Goal: Task Accomplishment & Management: Manage account settings

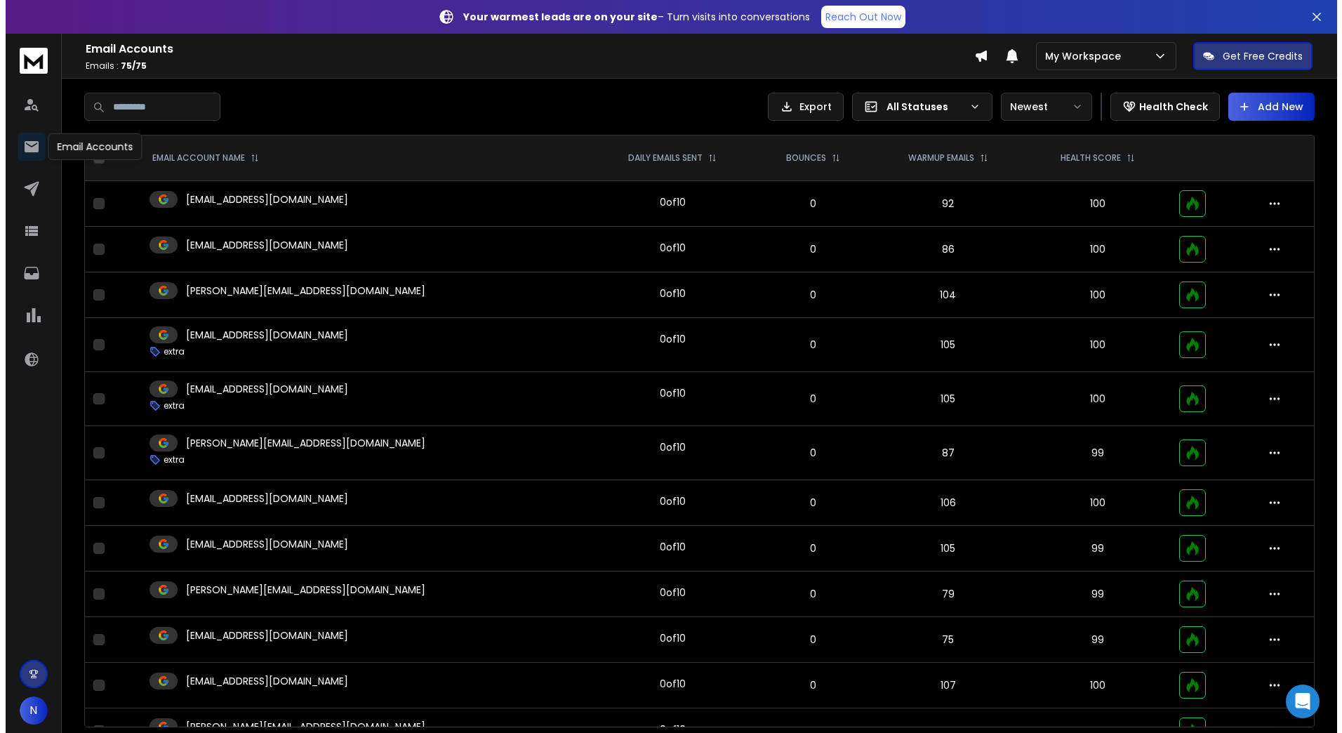
scroll to position [1887, 0]
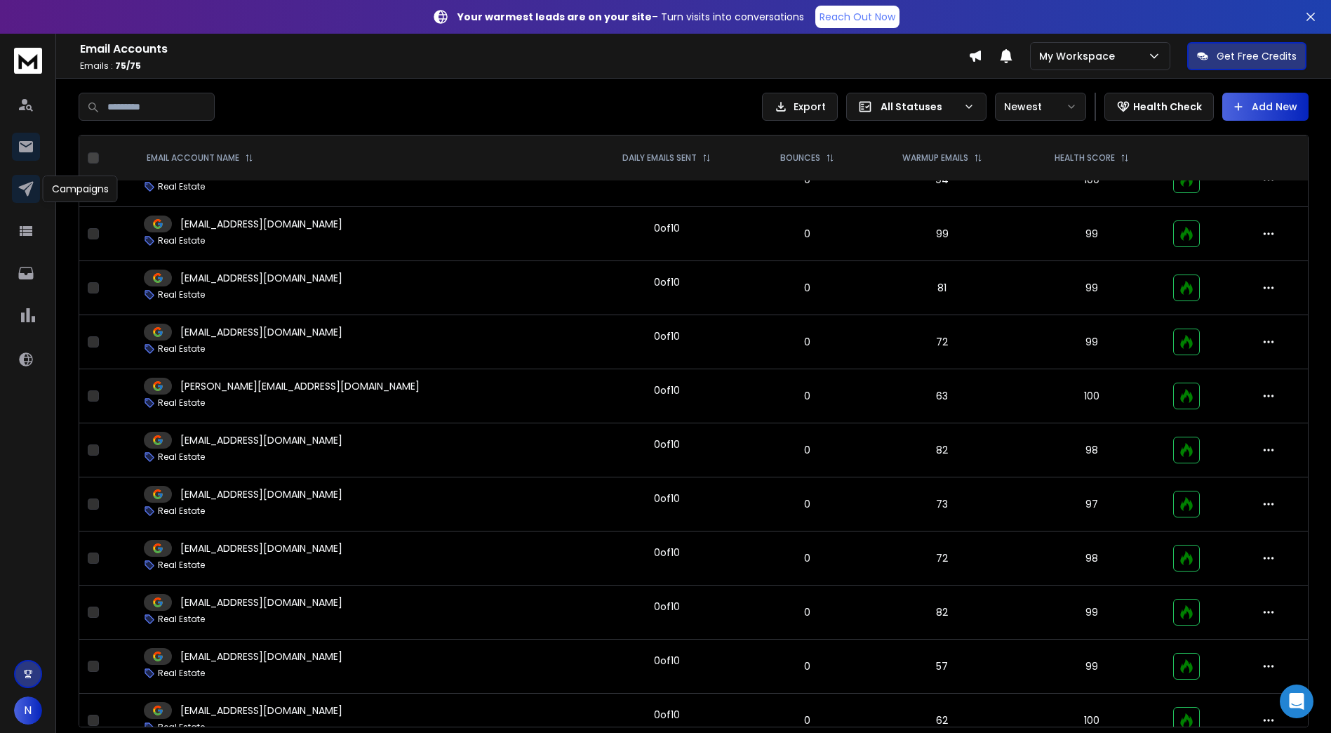
click at [21, 186] on icon at bounding box center [25, 188] width 15 height 15
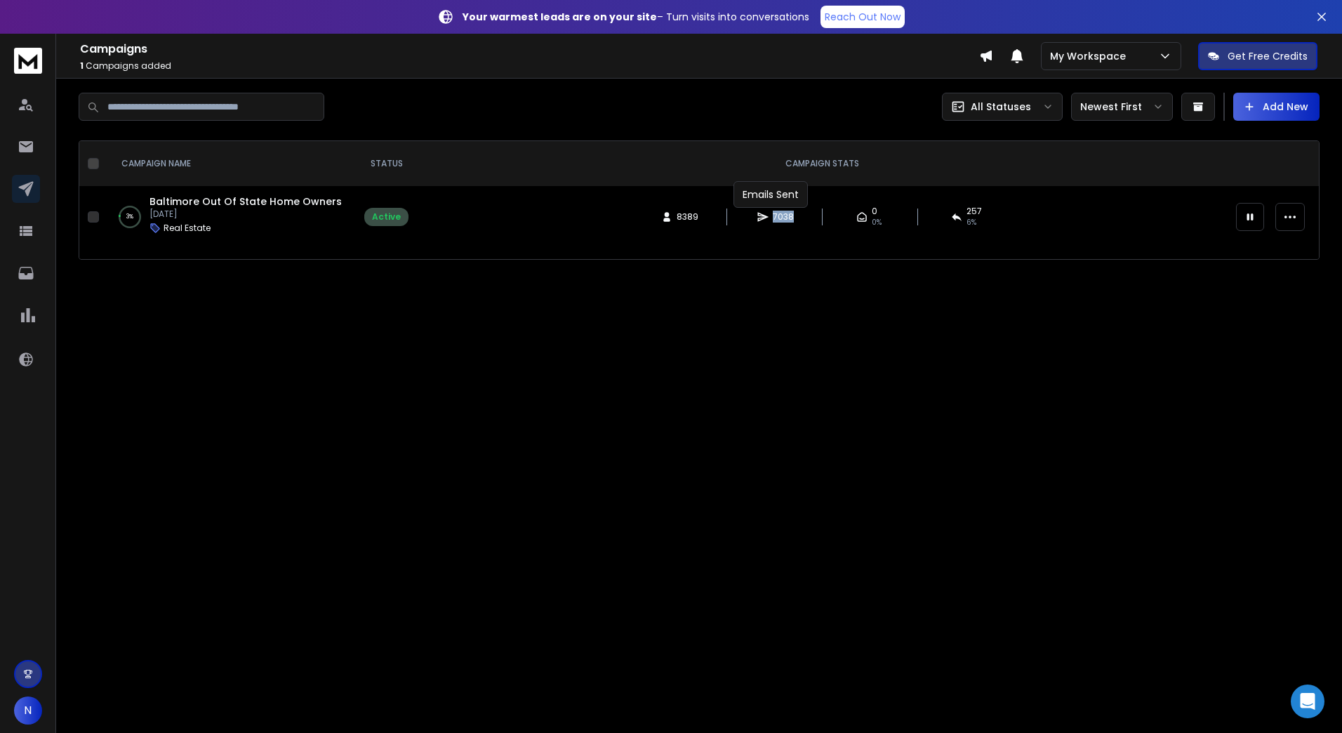
drag, startPoint x: 796, startPoint y: 213, endPoint x: 757, endPoint y: 222, distance: 39.8
click at [757, 222] on div "8389 7038 0 0% 257 6 %" at bounding box center [822, 217] width 351 height 22
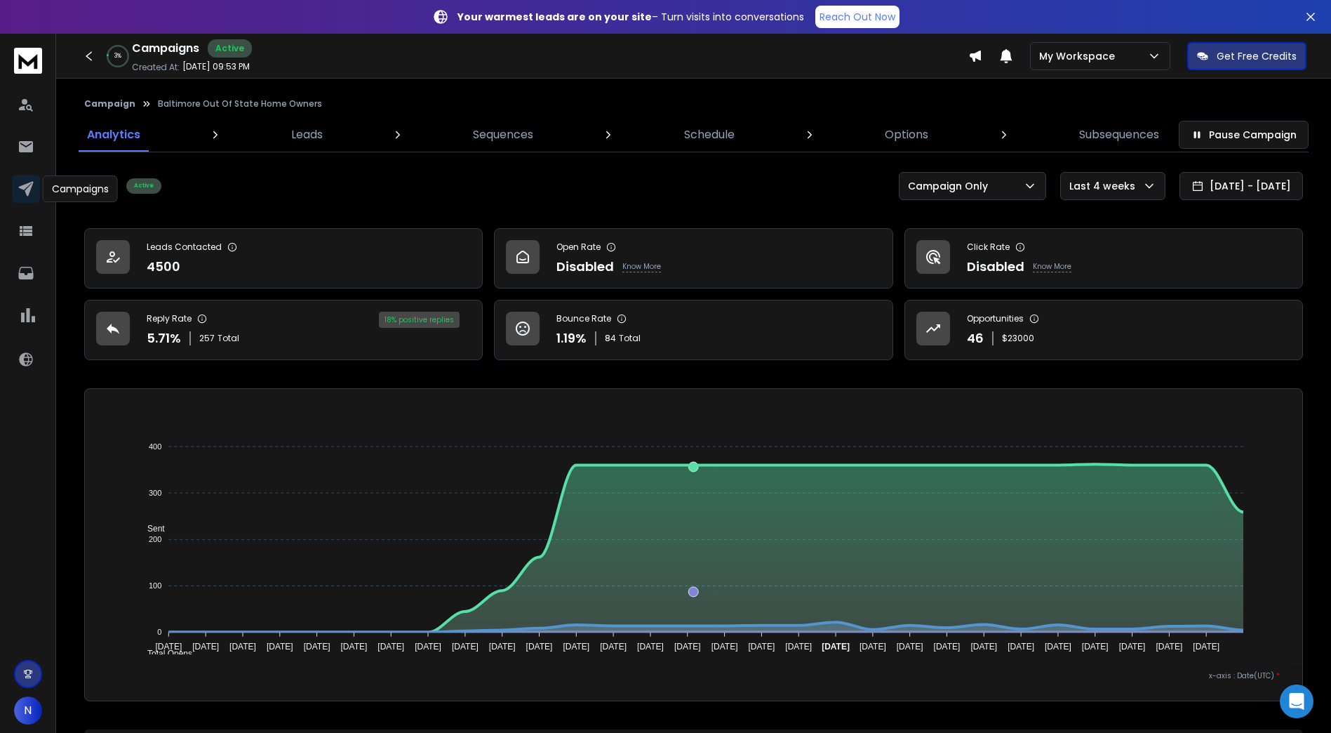
click at [29, 195] on icon at bounding box center [26, 188] width 17 height 17
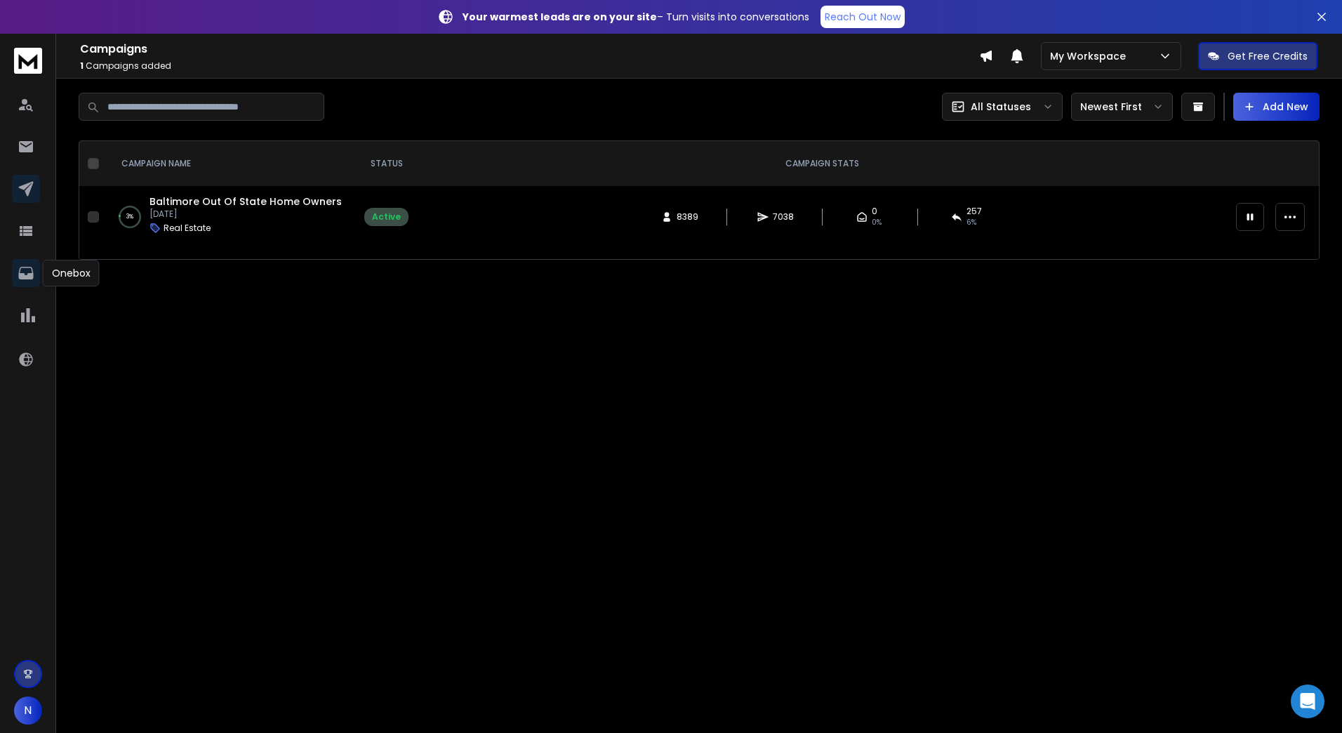
click at [29, 274] on icon at bounding box center [25, 273] width 15 height 13
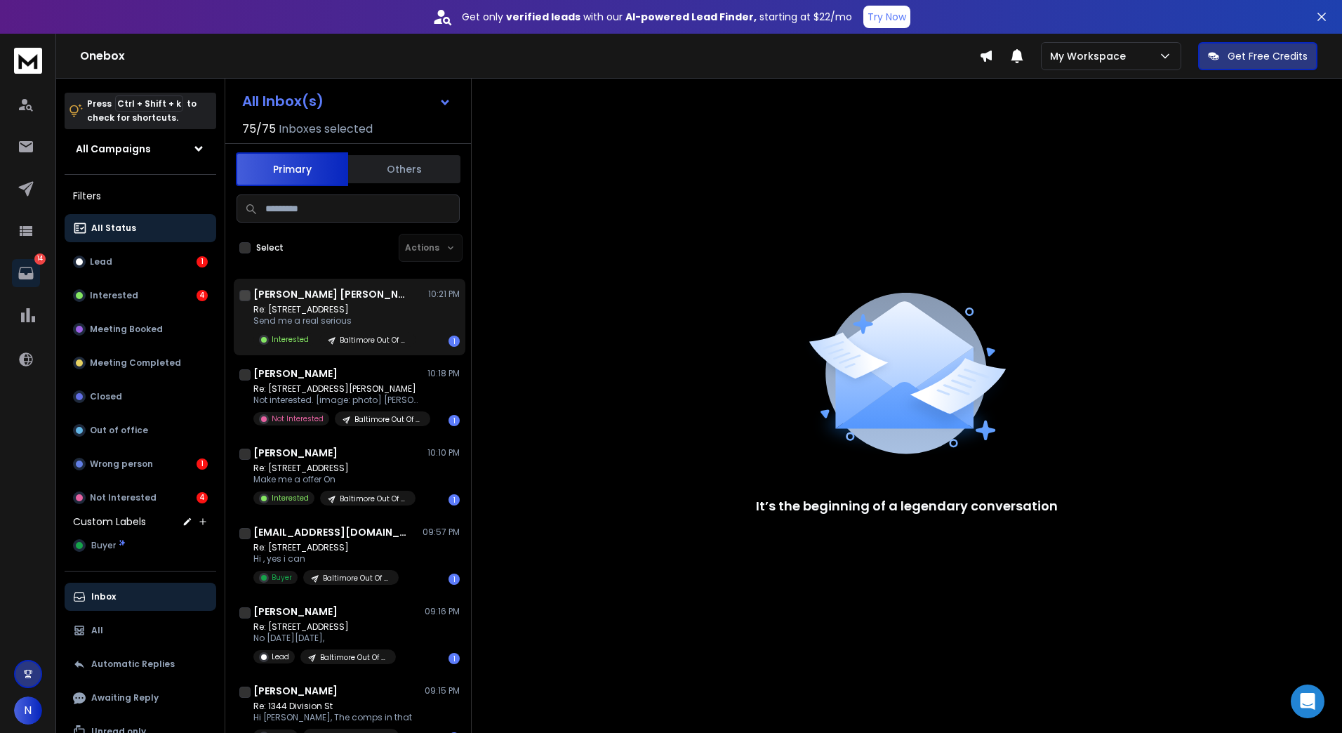
click at [401, 305] on p "Re: [STREET_ADDRESS]" at bounding box center [334, 309] width 162 height 11
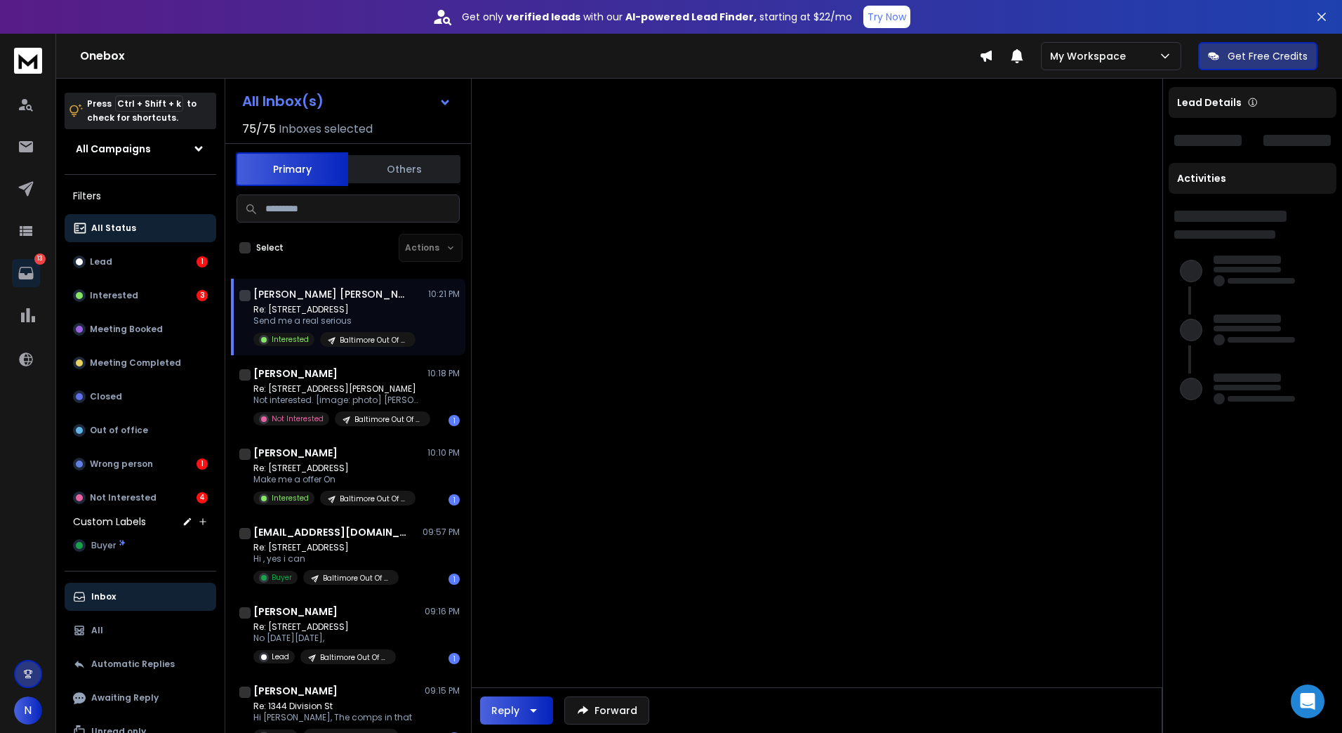
click at [401, 305] on p "Re: [STREET_ADDRESS]" at bounding box center [334, 309] width 162 height 11
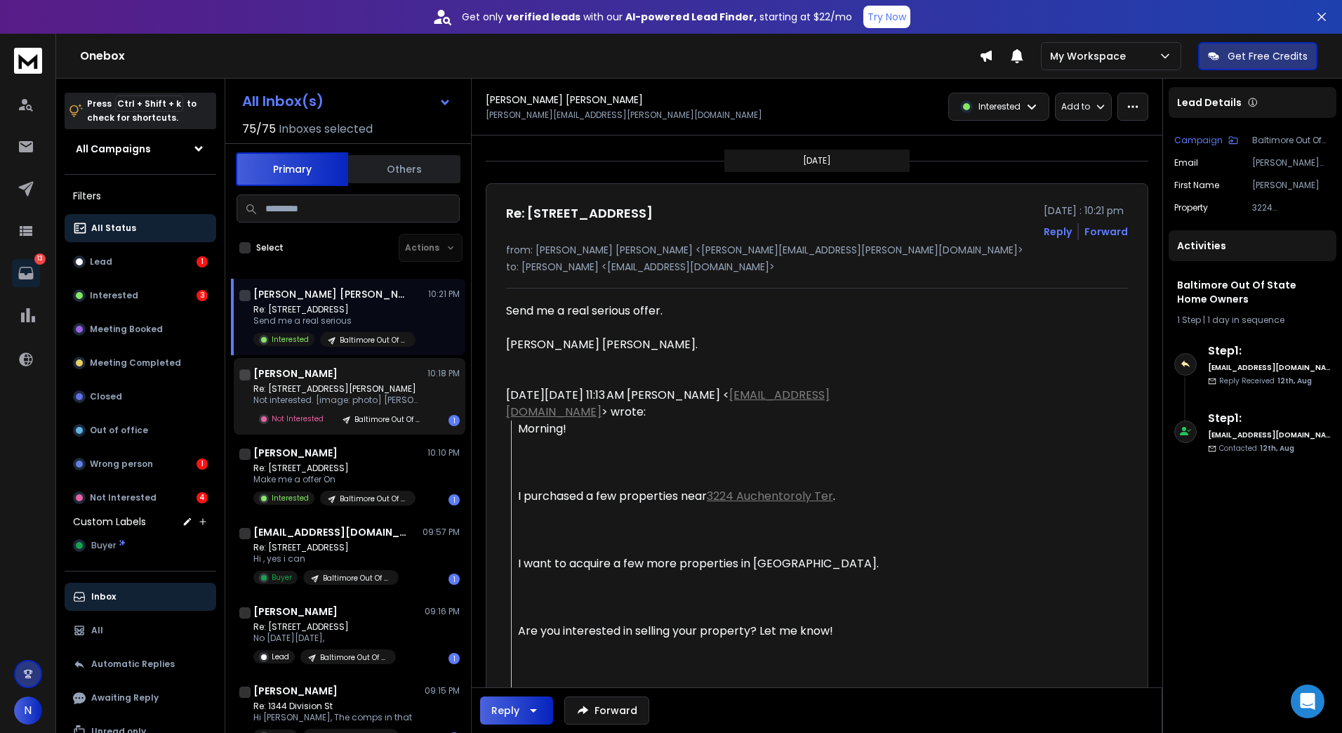
click at [432, 392] on div "Re: 3018 Brendan Ave Not interested. [image: photo] Sean Not Interested Baltimo…" at bounding box center [356, 404] width 206 height 43
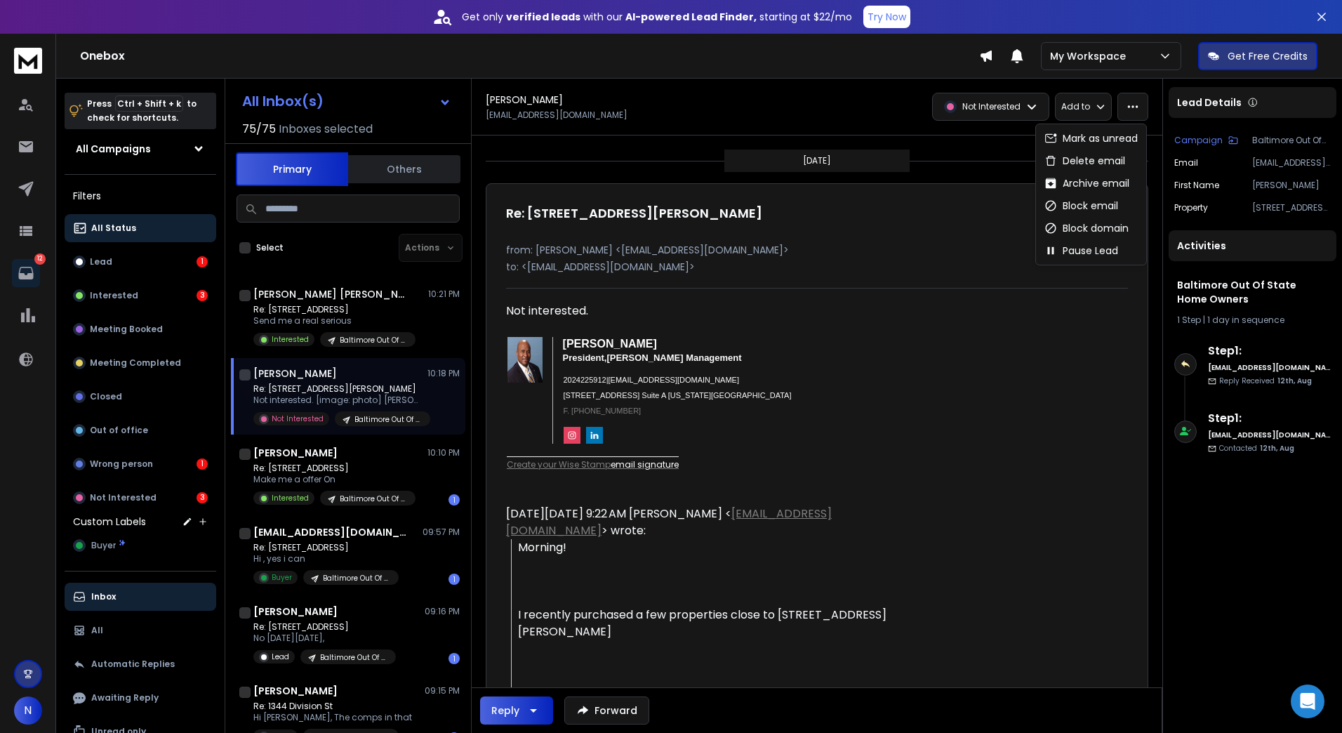
click at [1130, 113] on button "button" at bounding box center [1132, 107] width 31 height 28
click at [1082, 163] on div "Delete email" at bounding box center [1084, 161] width 81 height 14
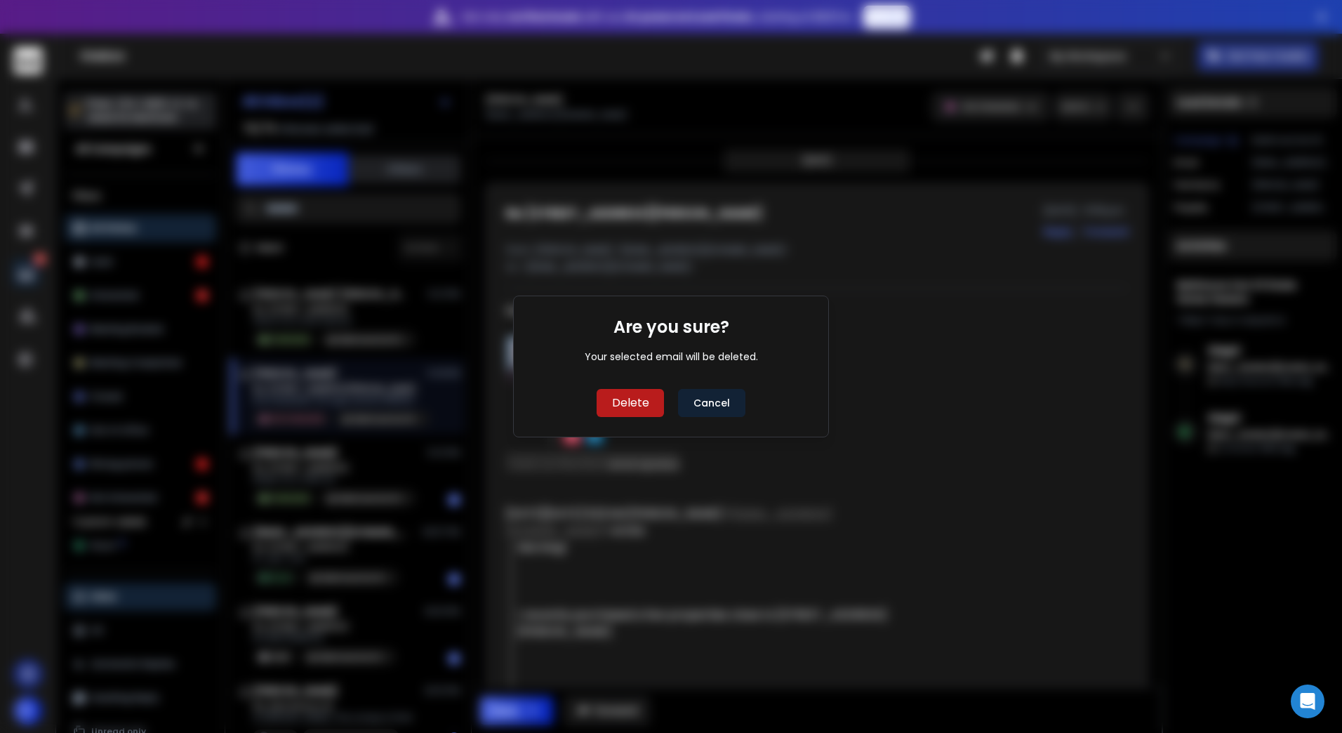
click at [653, 412] on button "Delete" at bounding box center [630, 403] width 67 height 28
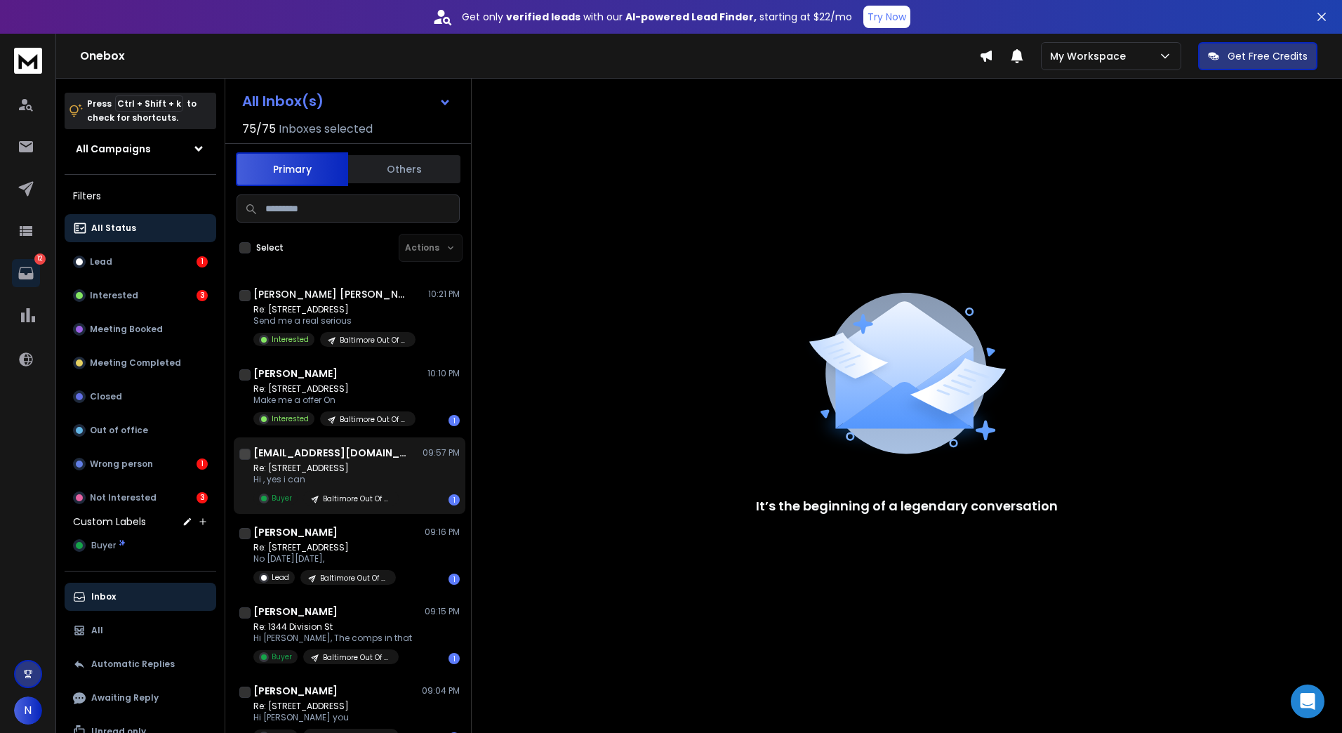
click at [385, 458] on h1 "[EMAIL_ADDRESS][DOMAIN_NAME]" at bounding box center [330, 453] width 154 height 14
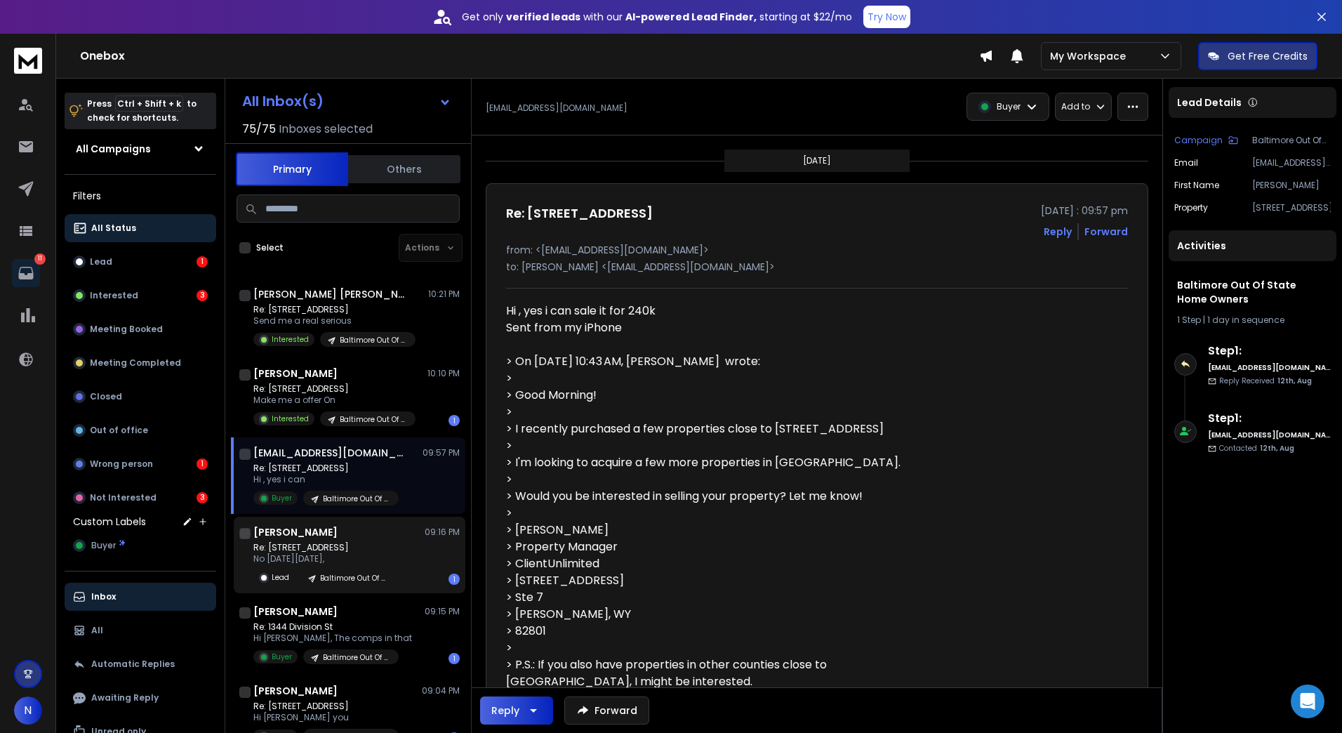
click at [432, 555] on div "Re: 2843 Woodbrook Ave No On Tue, Aug 12, Lead Baltimore Out Of State Home Owne…" at bounding box center [356, 563] width 206 height 43
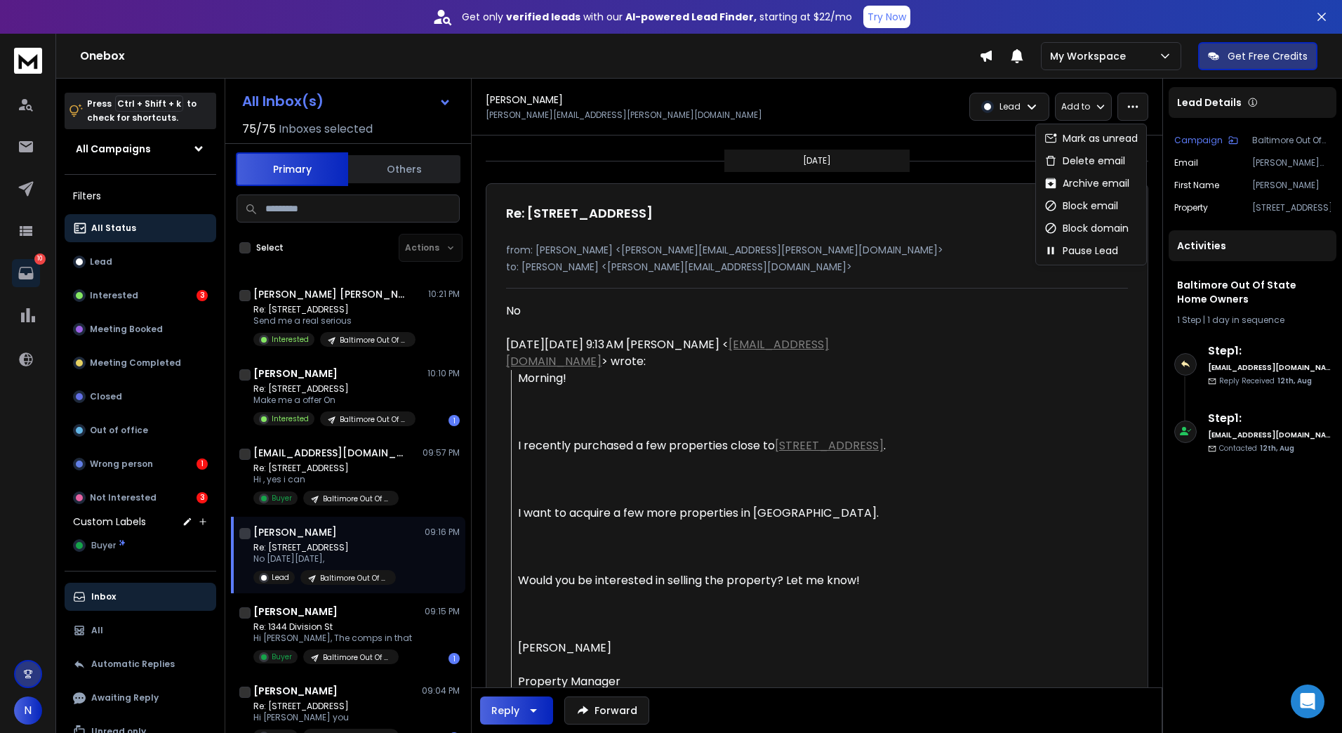
click at [1139, 109] on button "button" at bounding box center [1132, 107] width 31 height 28
click at [1091, 159] on div "Delete email" at bounding box center [1084, 161] width 81 height 14
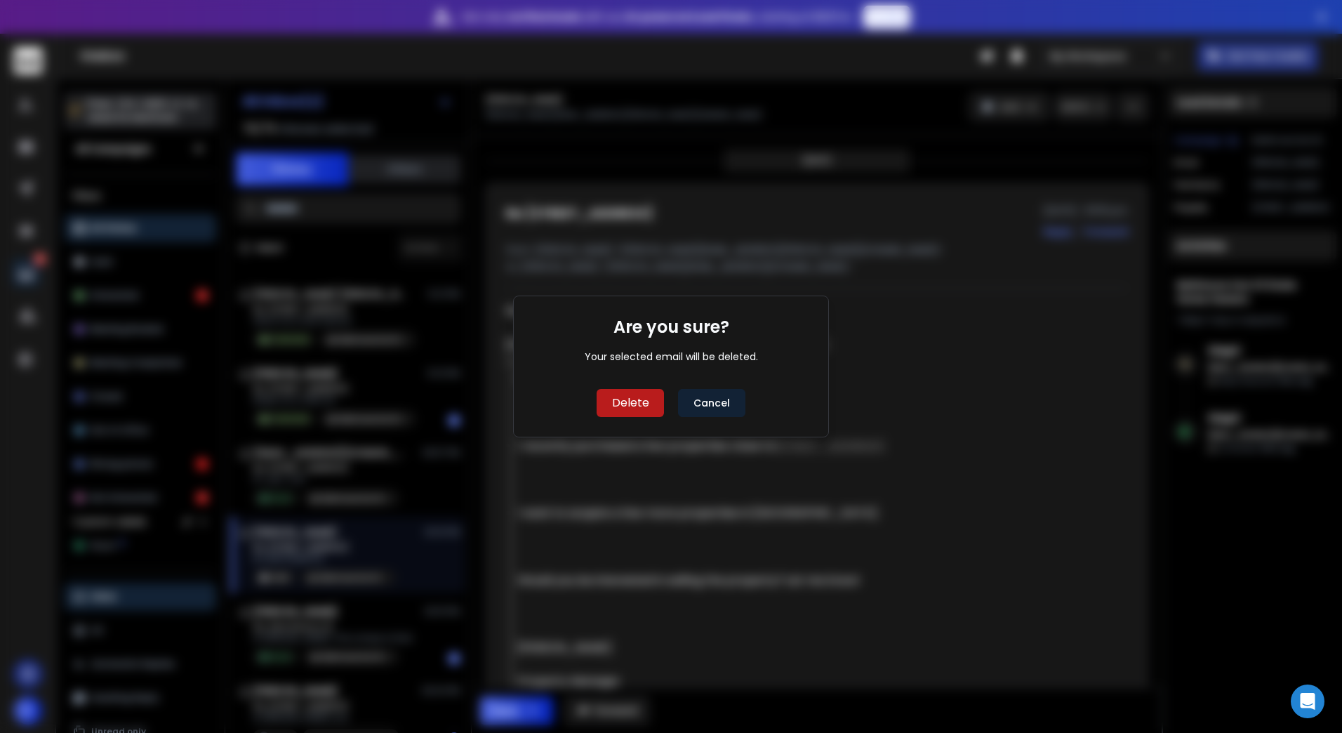
click at [660, 400] on button "Delete" at bounding box center [630, 403] width 67 height 28
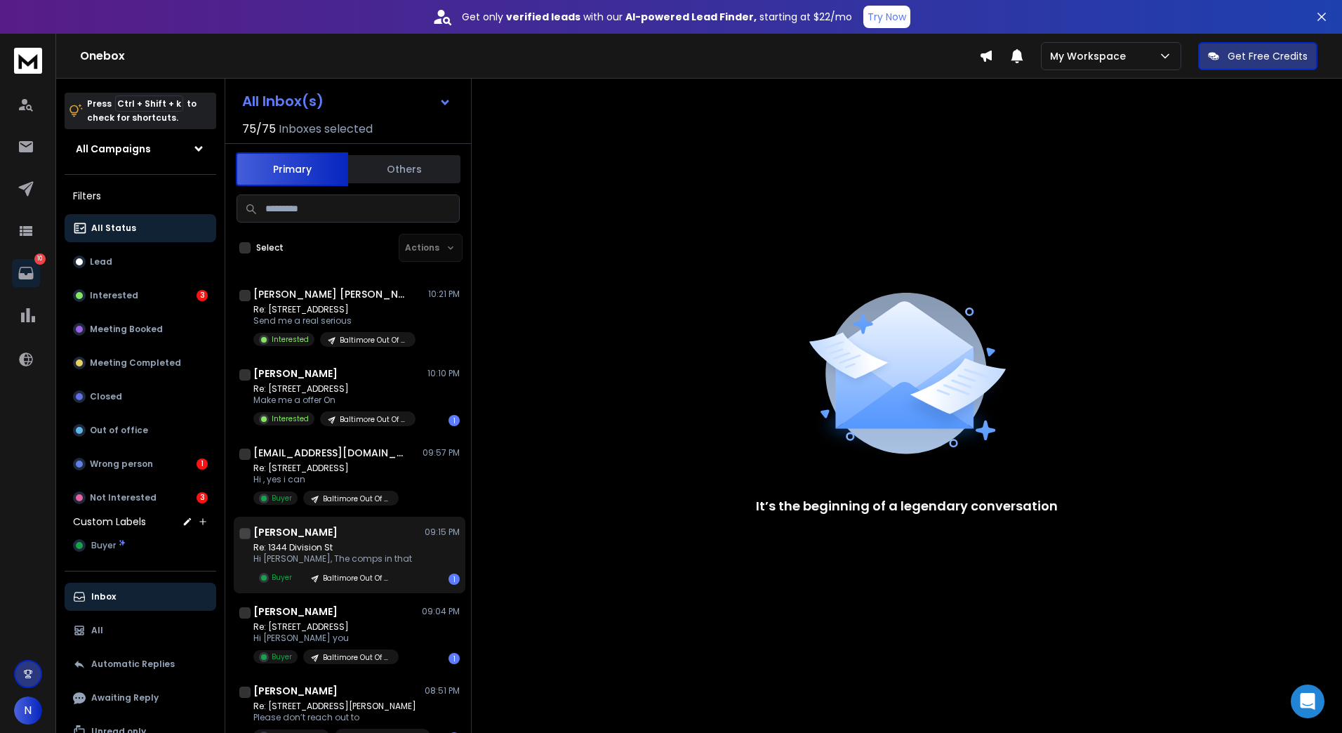
click at [408, 545] on div "Re: 1344 Division St Hi Nathaniel, The comps in that Buyer Baltimore Out Of Sta…" at bounding box center [356, 563] width 206 height 43
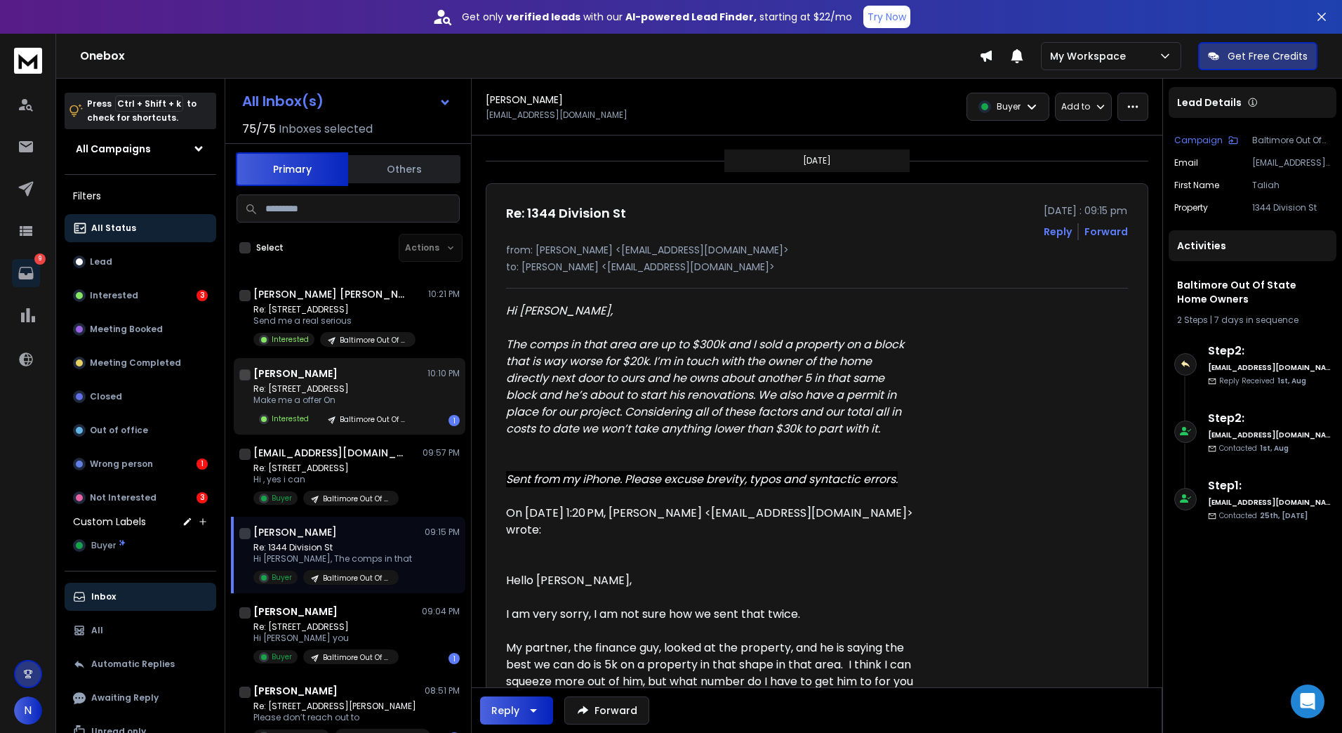
click at [368, 400] on p "Make me a offer On" at bounding box center [334, 399] width 162 height 11
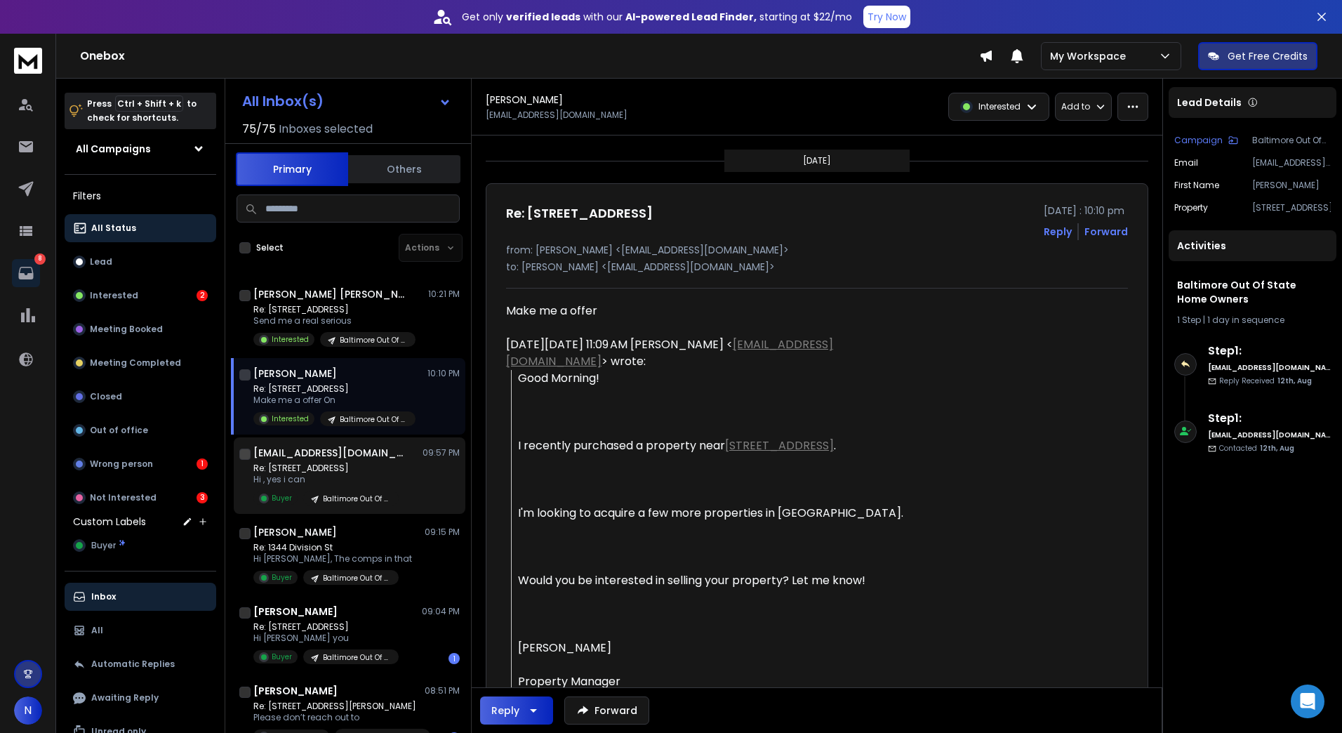
click at [352, 470] on p "Re: [STREET_ADDRESS]" at bounding box center [325, 468] width 145 height 11
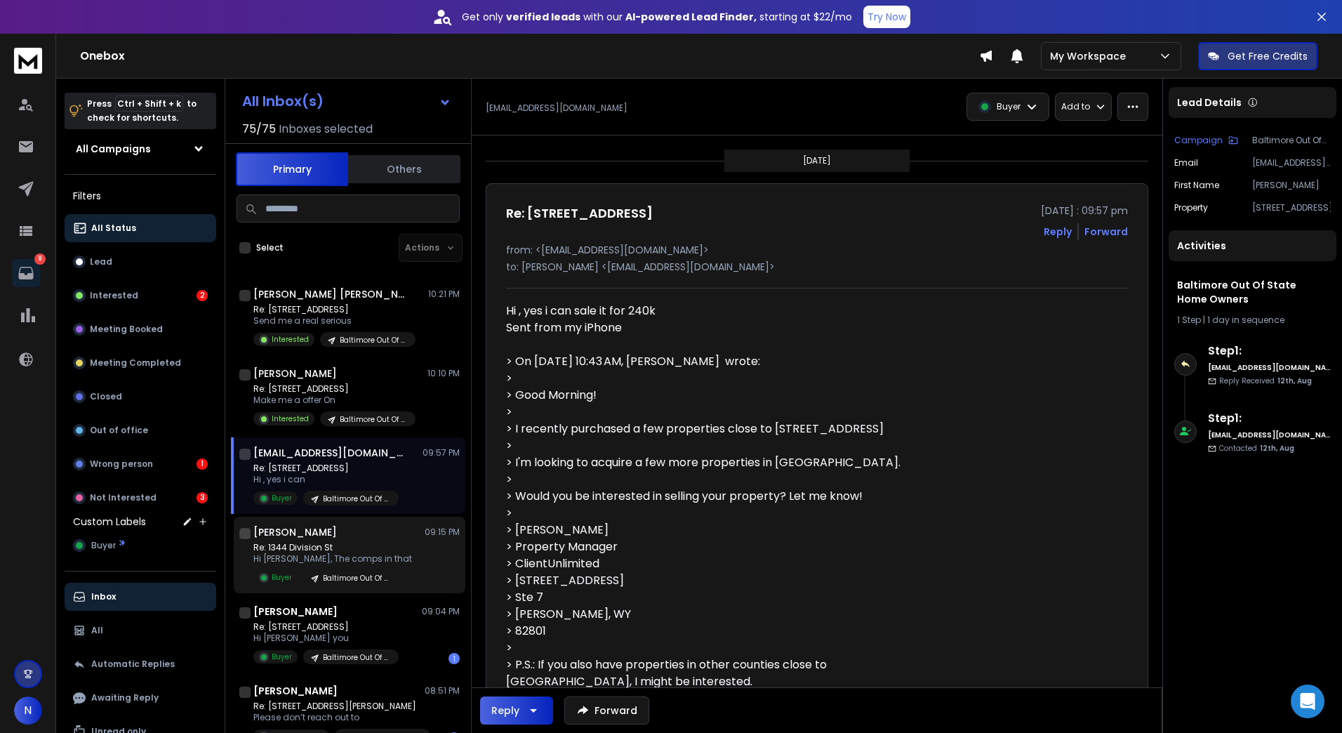
click at [336, 545] on p "Re: 1344 Division St" at bounding box center [332, 547] width 159 height 11
